Goal: Navigation & Orientation: Find specific page/section

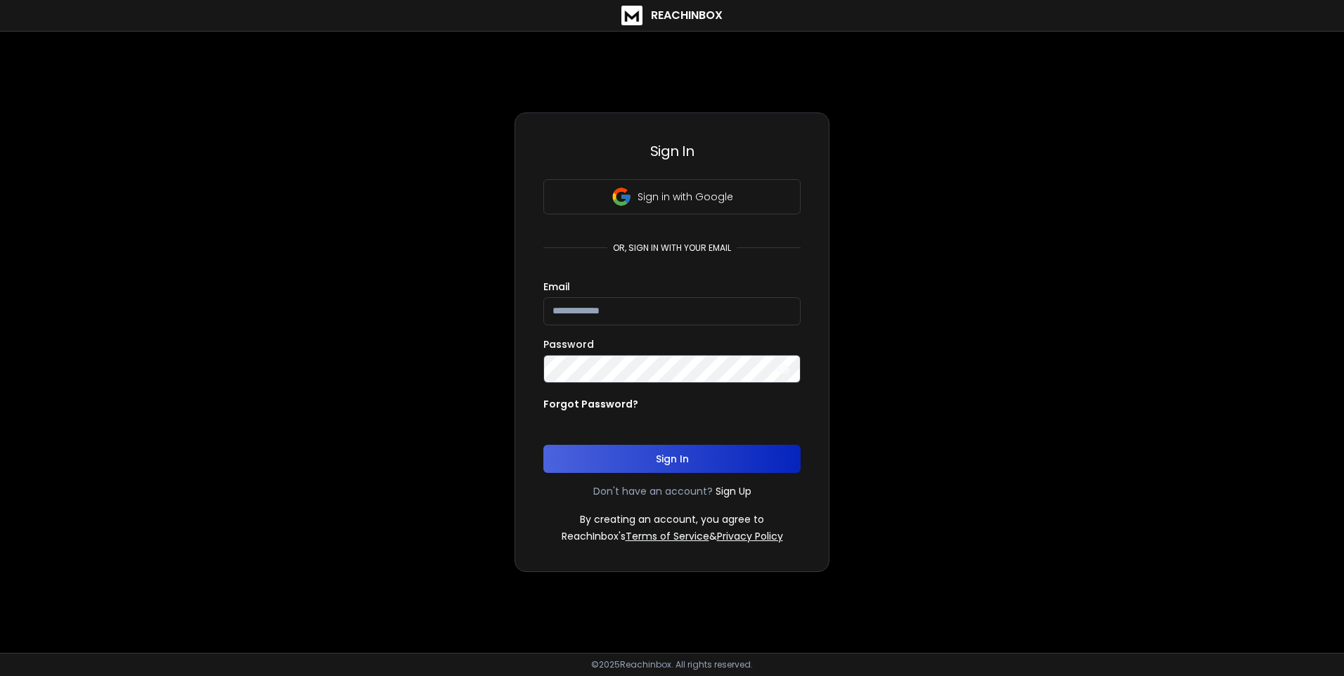
click at [634, 318] on input "email" at bounding box center [671, 311] width 257 height 28
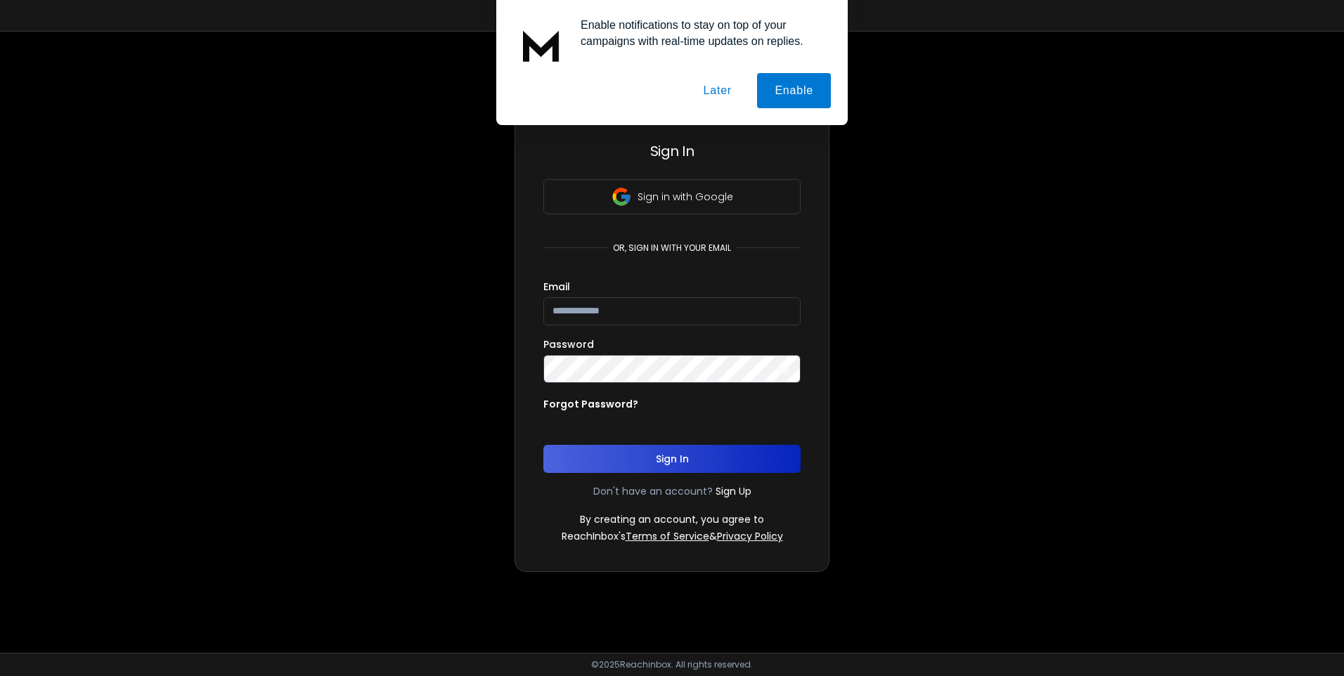
type input "**********"
click at [701, 464] on button "Sign In" at bounding box center [671, 459] width 257 height 28
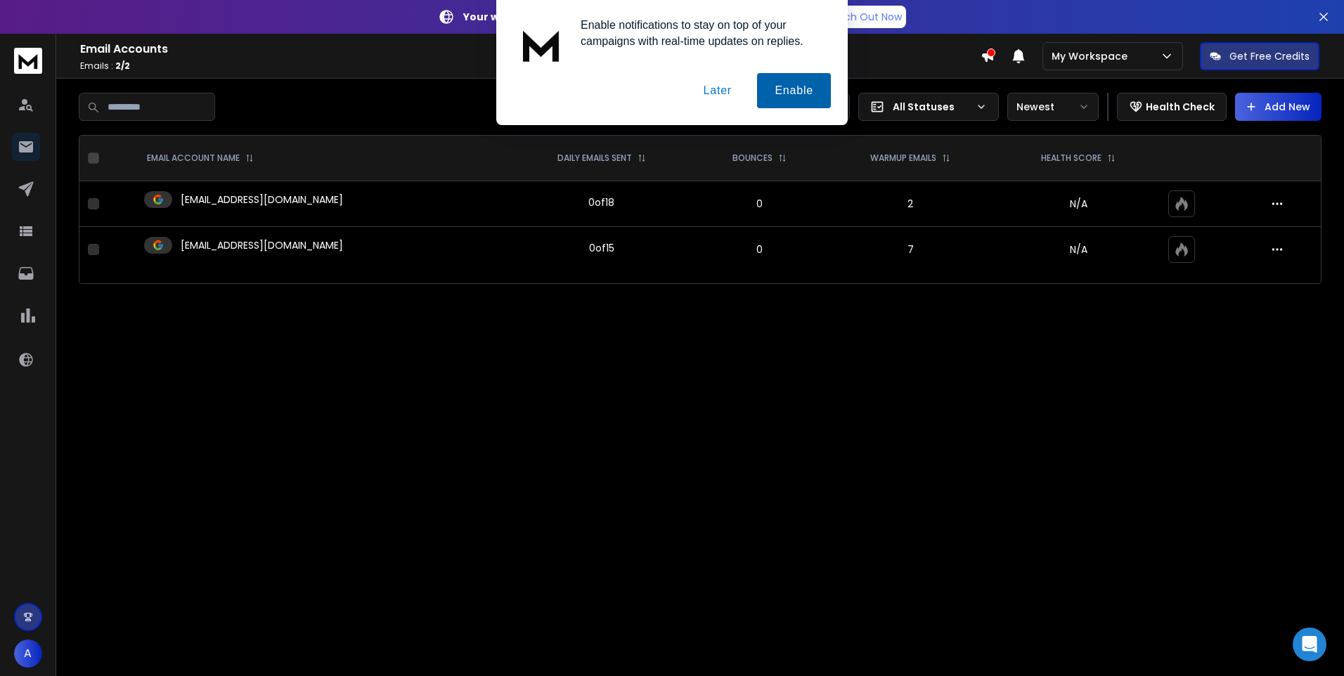
click at [801, 93] on button "Enable" at bounding box center [794, 90] width 74 height 35
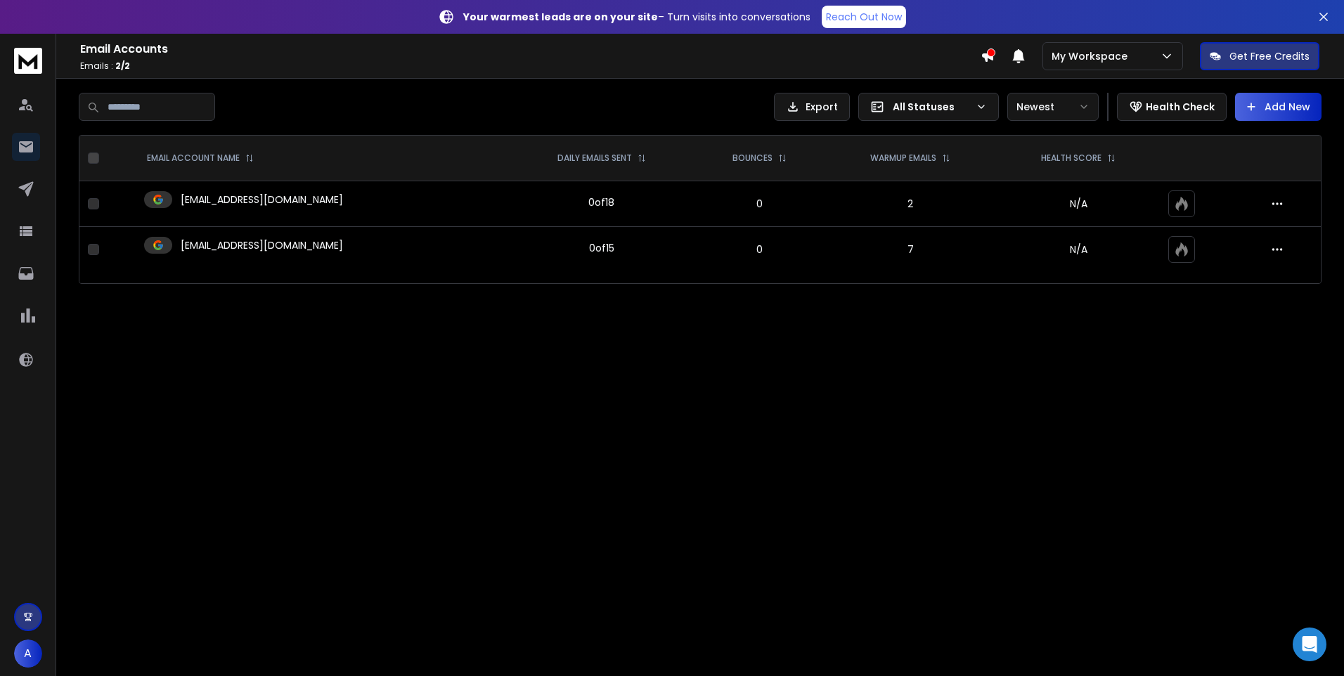
click at [32, 183] on icon at bounding box center [25, 188] width 15 height 15
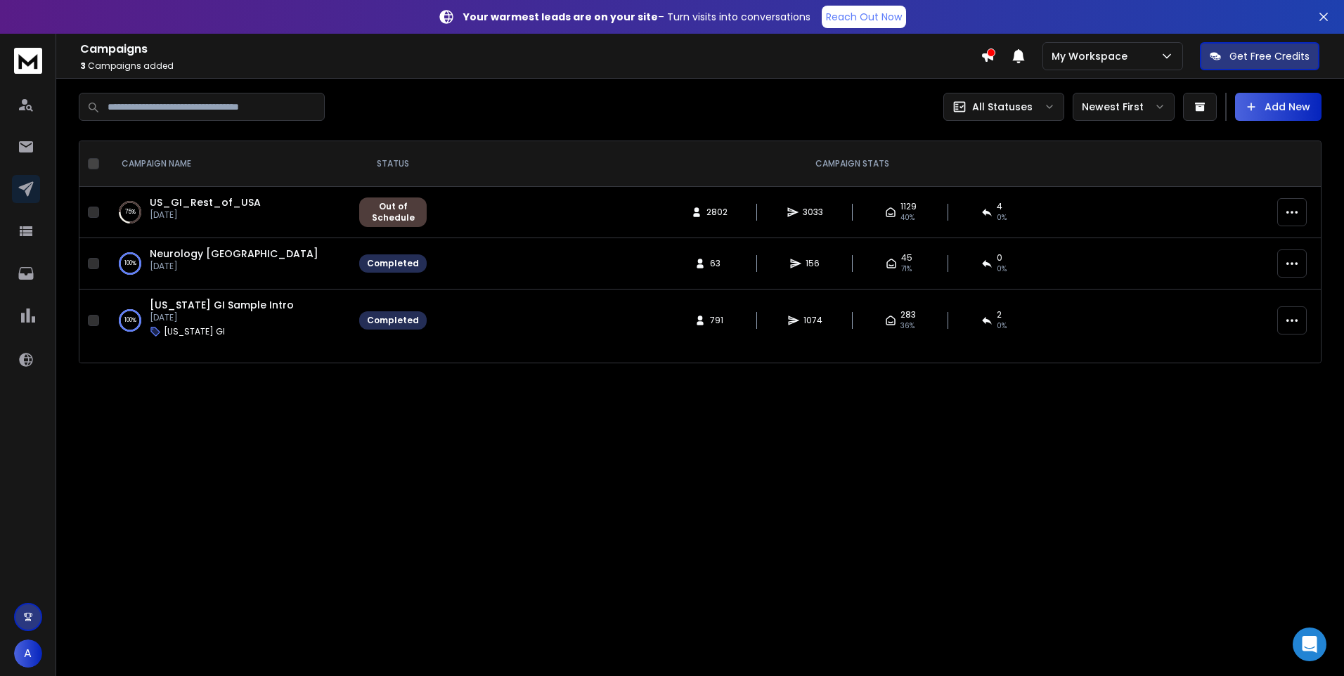
click at [239, 203] on span "US_GI_Rest_of_USA" at bounding box center [205, 202] width 111 height 14
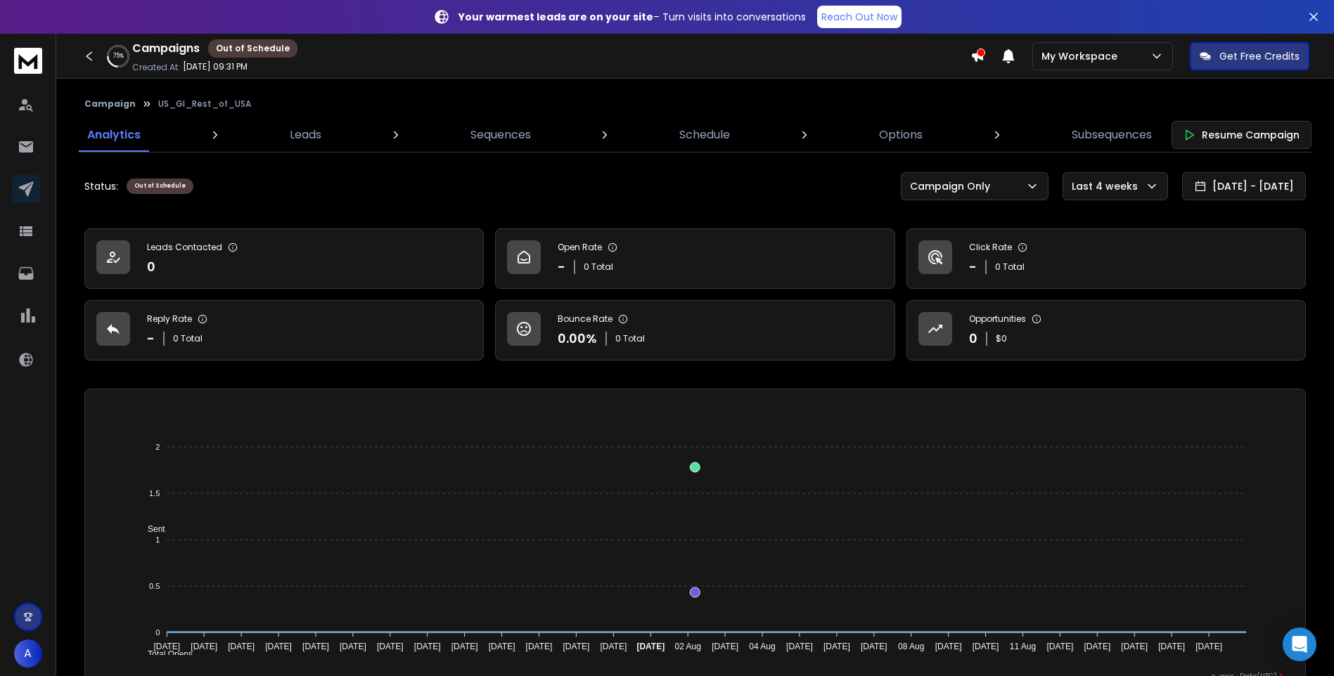
click at [31, 60] on img at bounding box center [28, 61] width 28 height 26
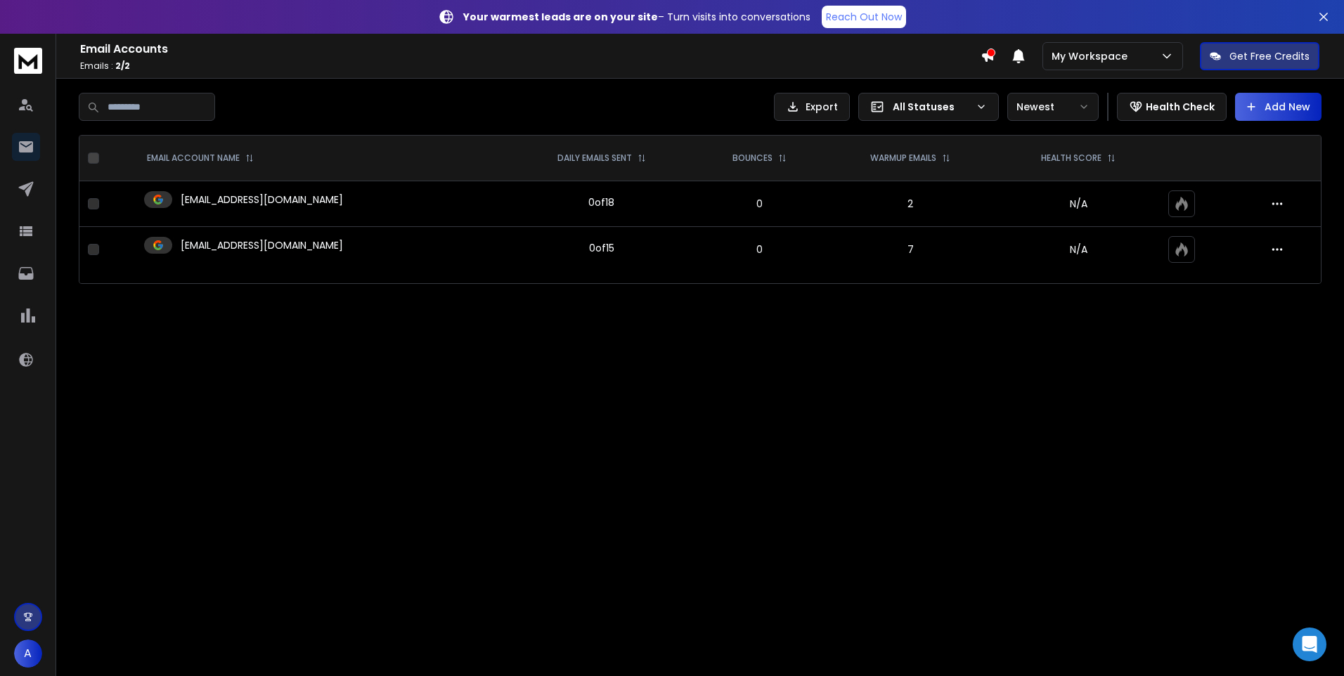
click at [31, 60] on img at bounding box center [28, 61] width 28 height 26
click at [34, 233] on icon at bounding box center [26, 231] width 17 height 17
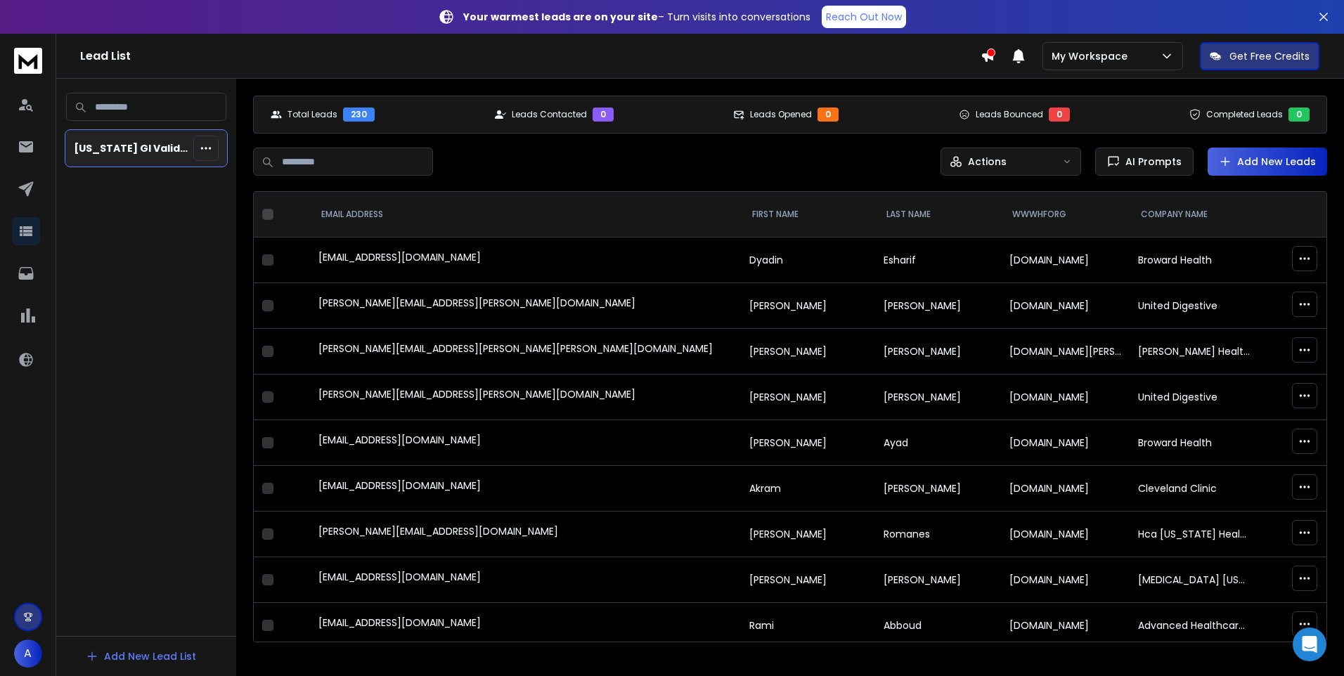
click at [214, 153] on button "button" at bounding box center [205, 148] width 25 height 25
click at [520, 162] on div "Actions AI Prompts Add New Leads" at bounding box center [790, 162] width 1074 height 28
click at [23, 105] on icon at bounding box center [26, 104] width 17 height 17
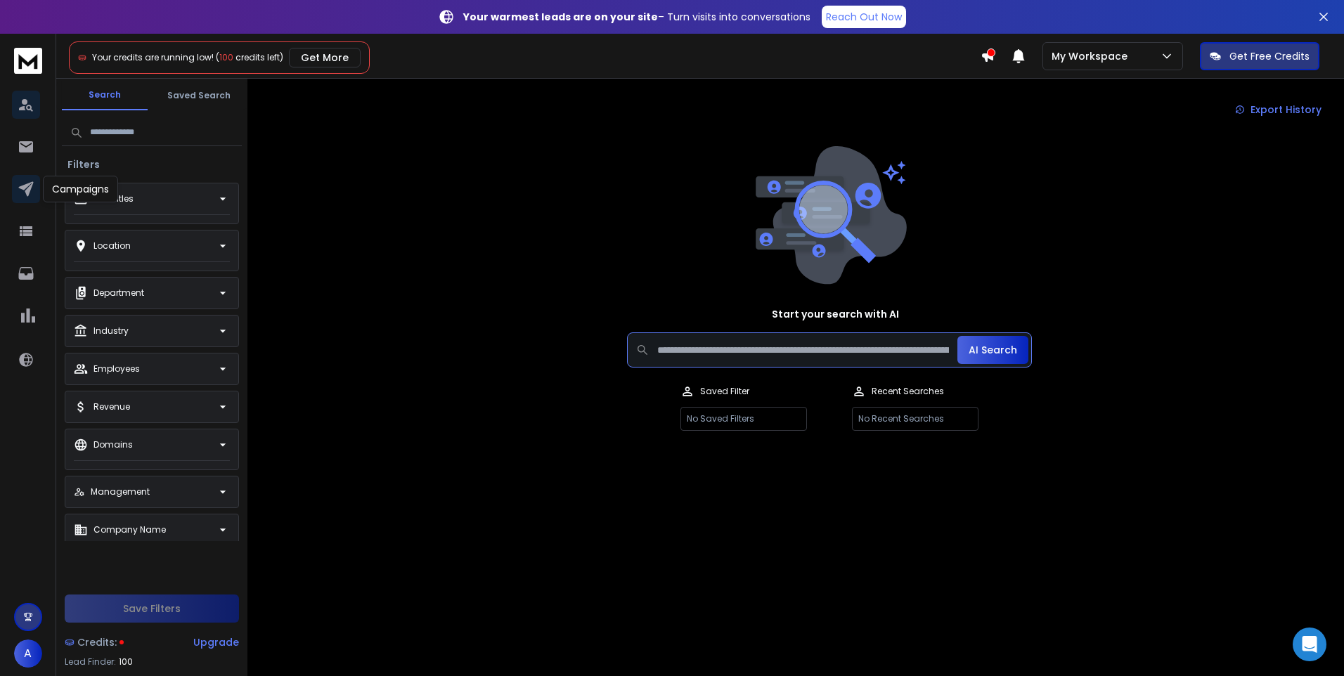
click at [33, 197] on icon at bounding box center [26, 189] width 17 height 17
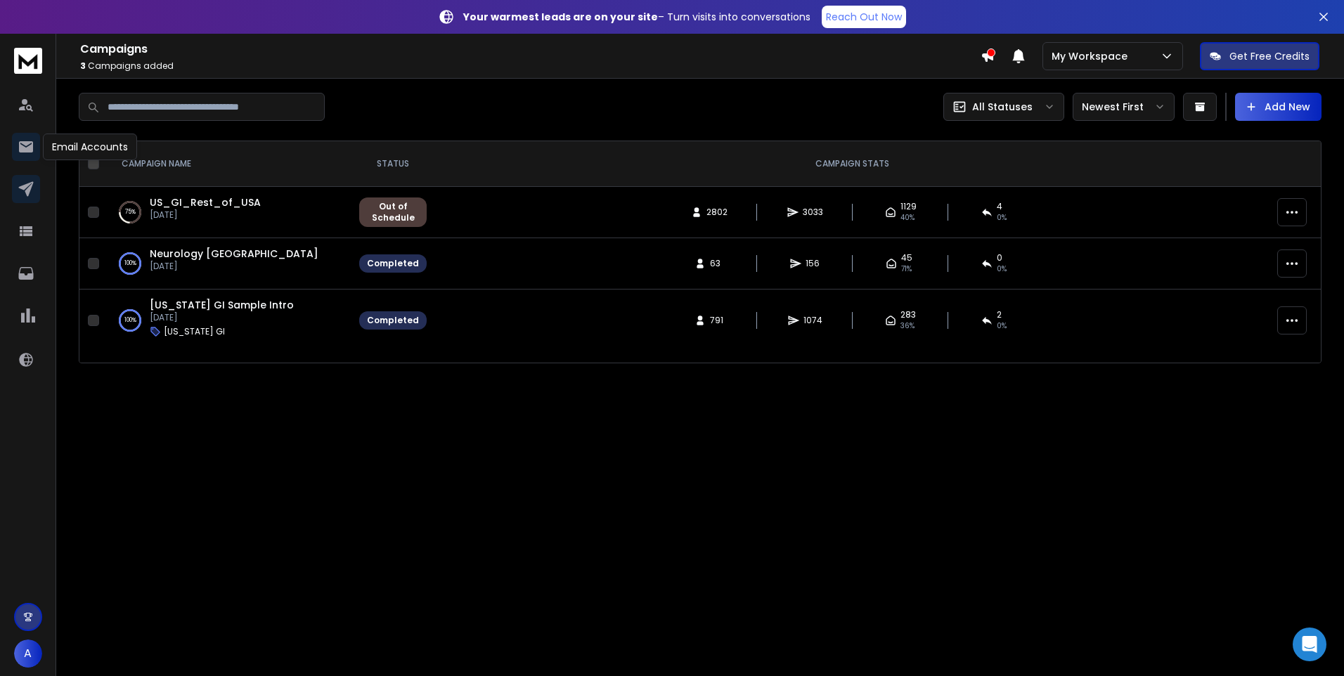
click at [25, 143] on icon at bounding box center [26, 146] width 14 height 11
